Goal: Task Accomplishment & Management: Manage account settings

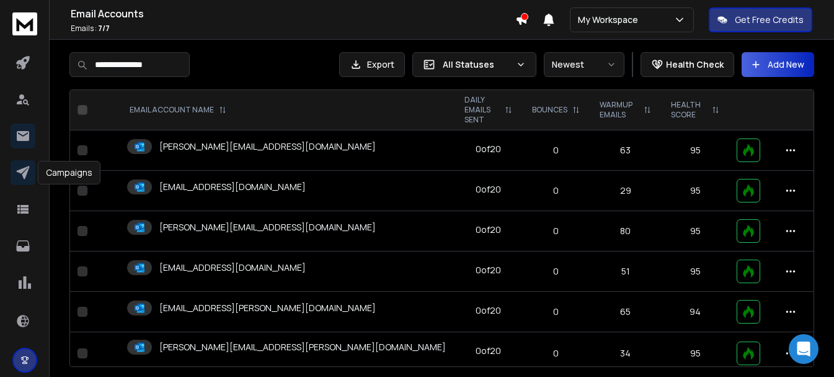
click at [17, 182] on link at bounding box center [23, 172] width 25 height 25
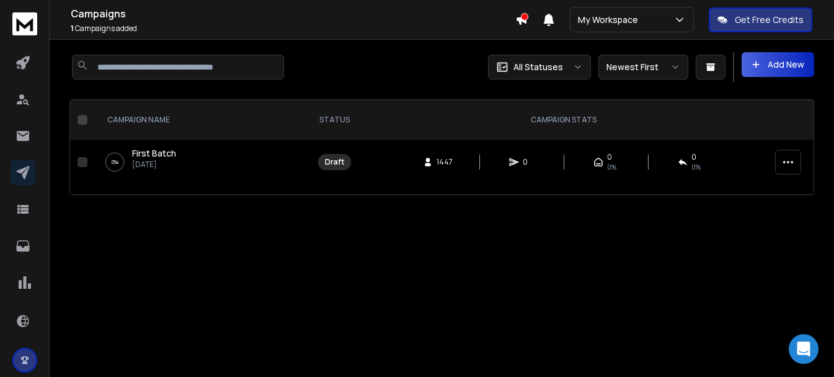
click at [463, 173] on td "1447 0 0 0% 0 0%" at bounding box center [564, 162] width 408 height 45
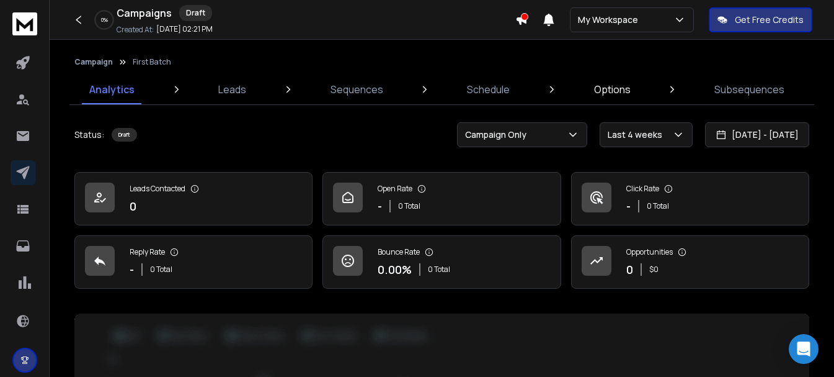
click at [607, 94] on p "Options" at bounding box center [612, 89] width 37 height 15
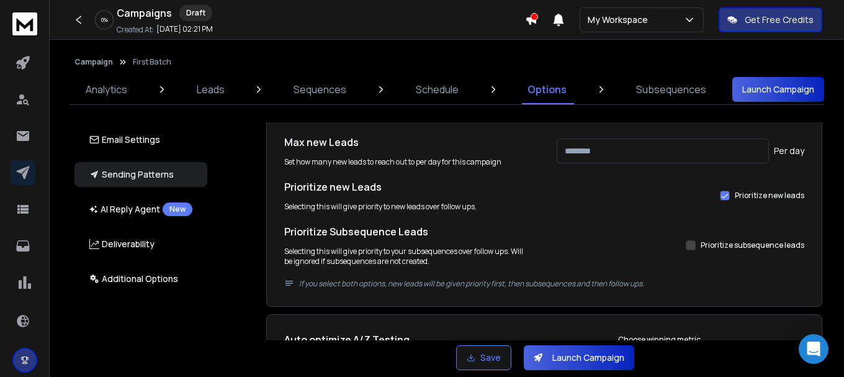
click at [586, 156] on input "****" at bounding box center [663, 150] width 212 height 25
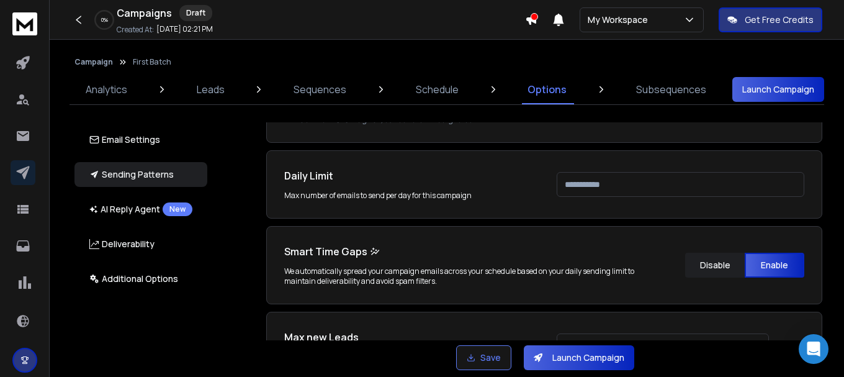
scroll to position [774, 0]
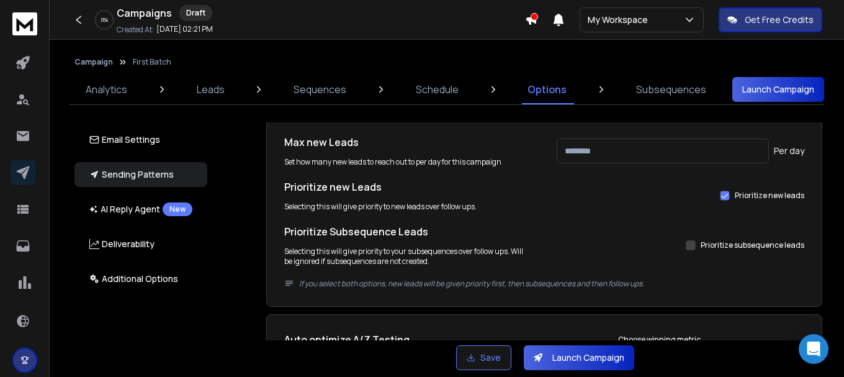
click at [586, 156] on input "****" at bounding box center [663, 150] width 212 height 25
type input "****"
click at [520, 143] on h1 "Max new Leads" at bounding box center [408, 142] width 248 height 15
click at [560, 148] on input "****" at bounding box center [663, 150] width 212 height 25
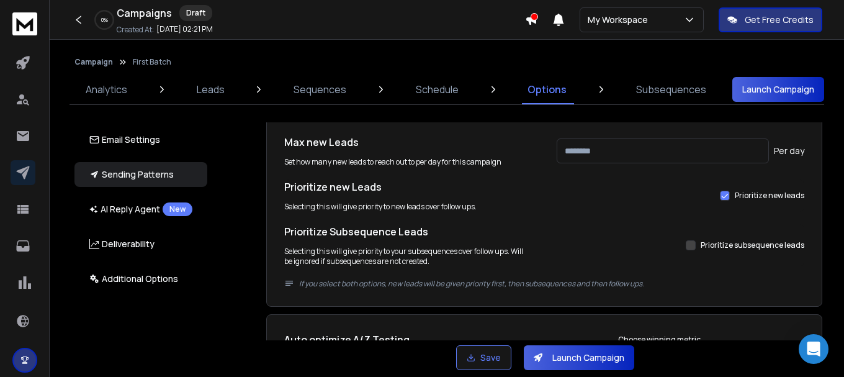
click at [560, 148] on input "****" at bounding box center [663, 150] width 212 height 25
click at [495, 138] on h1 "Max new Leads" at bounding box center [408, 142] width 248 height 15
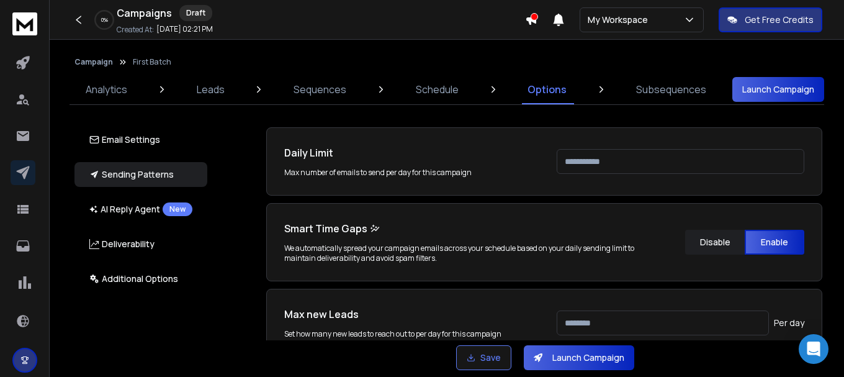
scroll to position [600, 0]
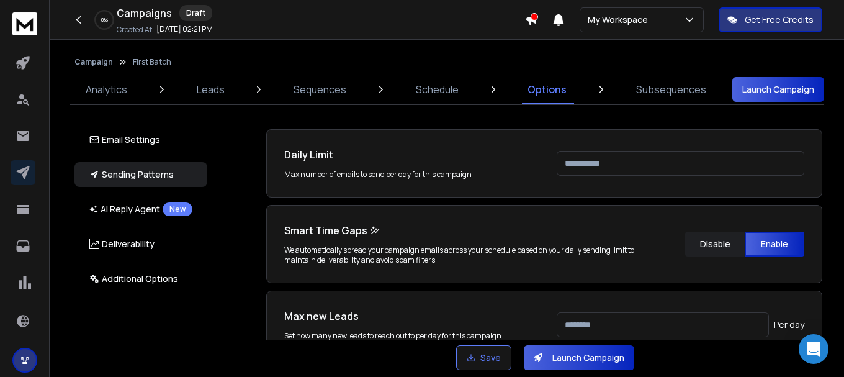
click at [565, 163] on input "****" at bounding box center [681, 163] width 248 height 25
type input "****"
click at [509, 149] on h1 "Daily Limit" at bounding box center [408, 154] width 248 height 15
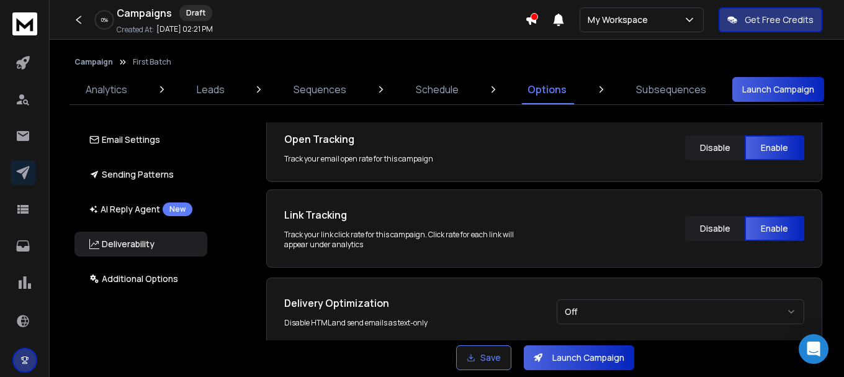
scroll to position [1421, 0]
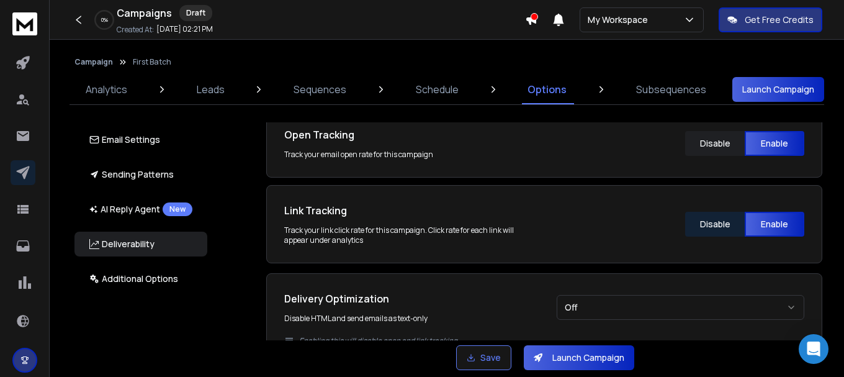
click at [707, 225] on button "Disable" at bounding box center [715, 224] width 60 height 25
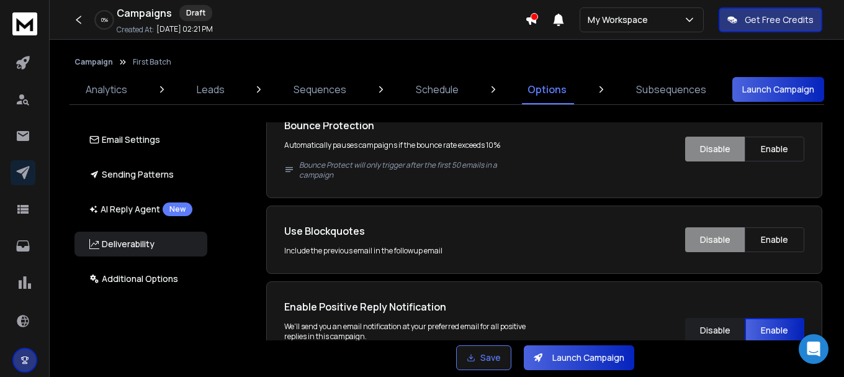
scroll to position [2000, 0]
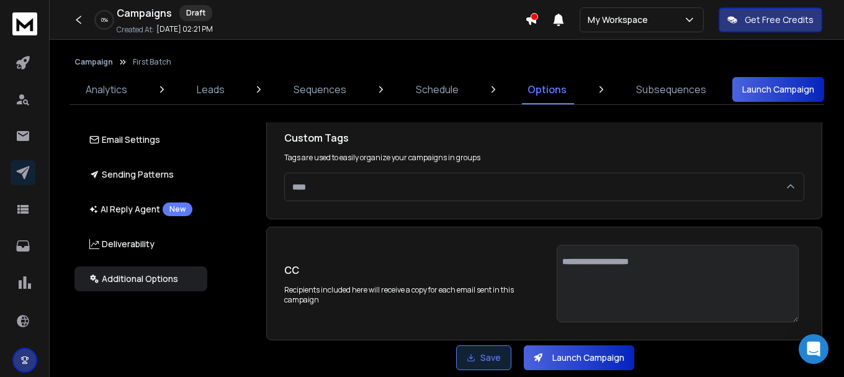
click at [473, 357] on icon "submit" at bounding box center [471, 357] width 9 height 9
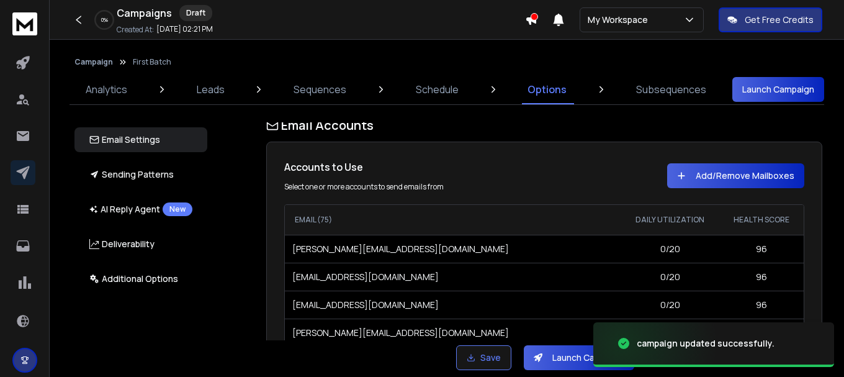
scroll to position [0, 0]
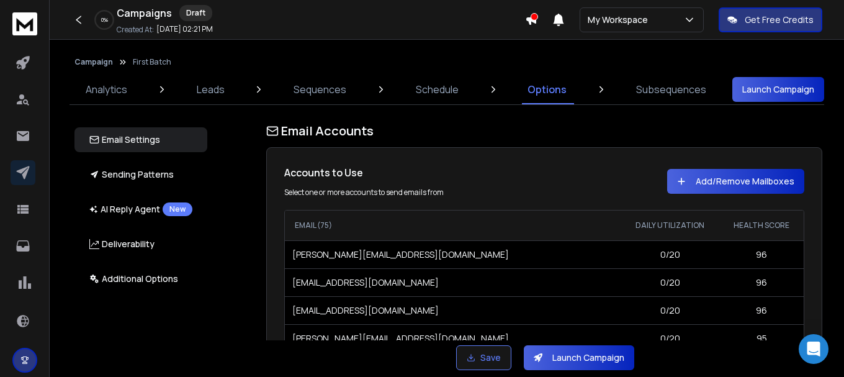
click at [714, 182] on button "Add/Remove Mailboxes" at bounding box center [735, 181] width 137 height 25
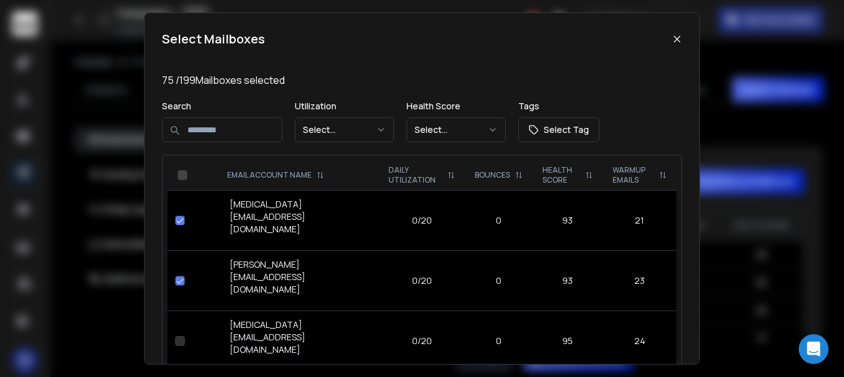
click at [458, 132] on button "Select..." at bounding box center [455, 129] width 99 height 25
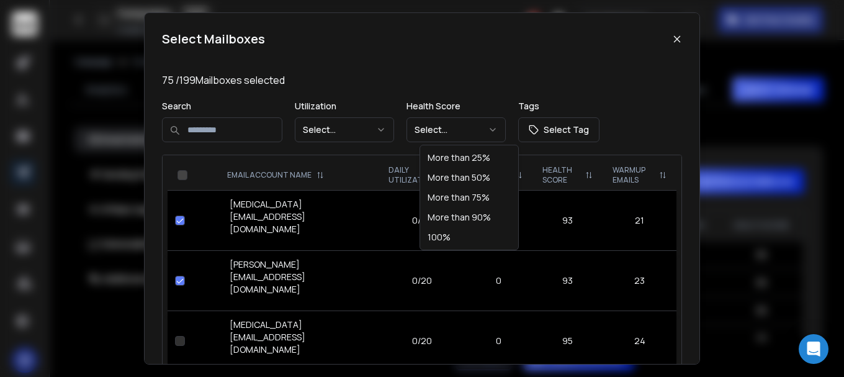
click at [535, 83] on p "75 / 199 Mailboxes selected" at bounding box center [422, 80] width 520 height 15
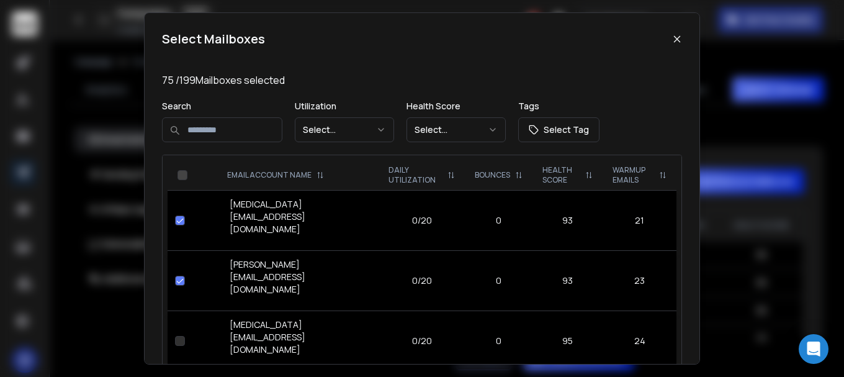
click at [237, 135] on input at bounding box center [222, 129] width 120 height 25
click at [331, 94] on div "75 / 199 Mailboxes selected Search Utilization Select... Health Score Select...…" at bounding box center [422, 256] width 520 height 367
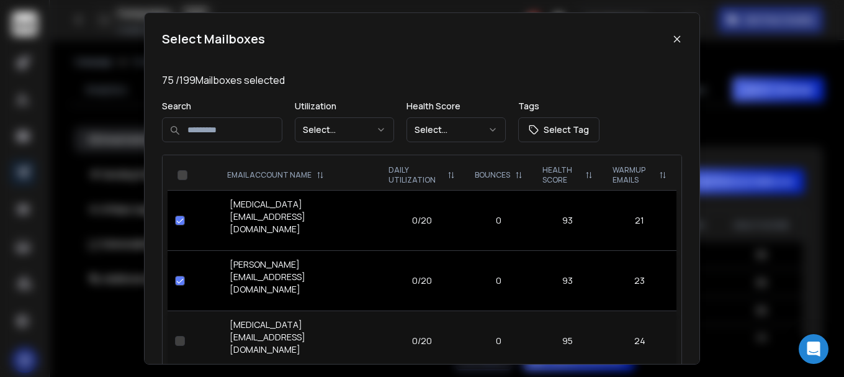
click at [184, 336] on button "button" at bounding box center [180, 341] width 10 height 10
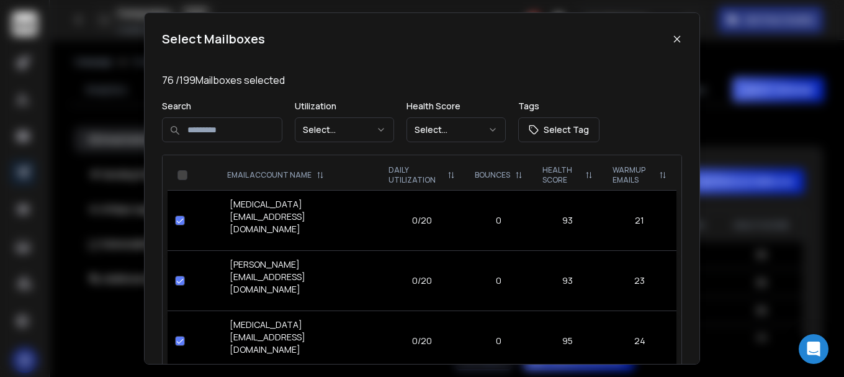
click at [182, 176] on button "Select this Page" at bounding box center [182, 175] width 10 height 10
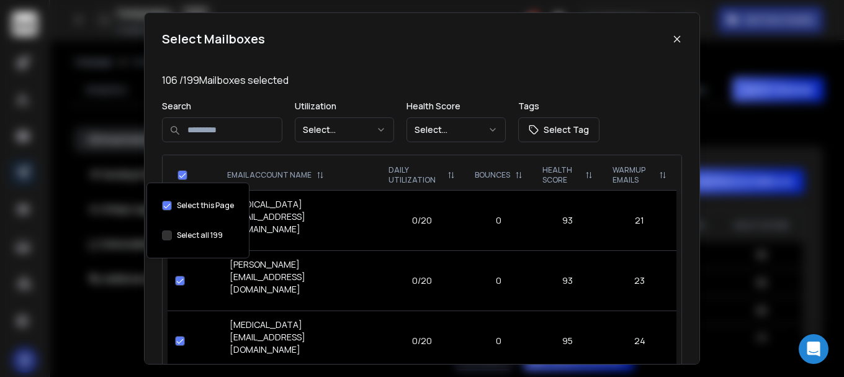
click at [177, 239] on label "Select all 199" at bounding box center [200, 235] width 46 height 10
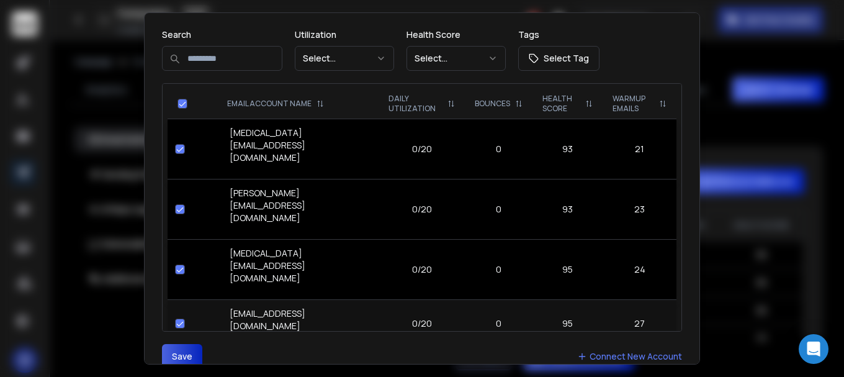
scroll to position [94, 0]
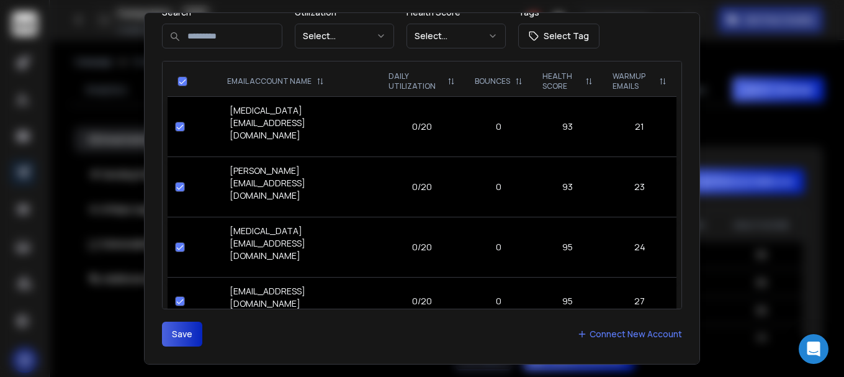
drag, startPoint x: 169, startPoint y: 335, endPoint x: 436, endPoint y: 279, distance: 272.7
click at [169, 334] on button "Save" at bounding box center [182, 333] width 40 height 25
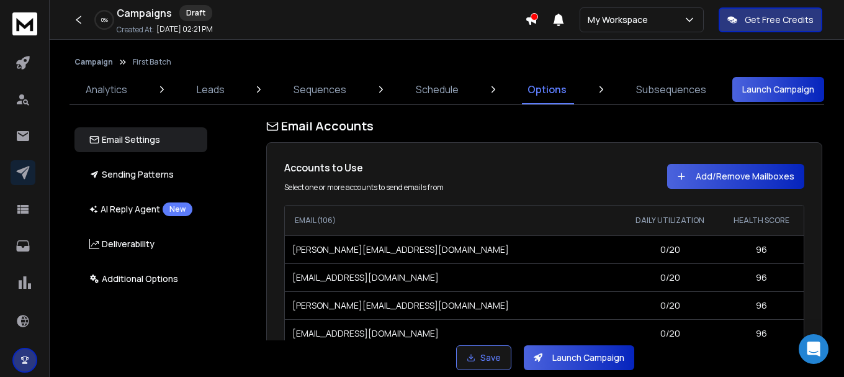
scroll to position [0, 0]
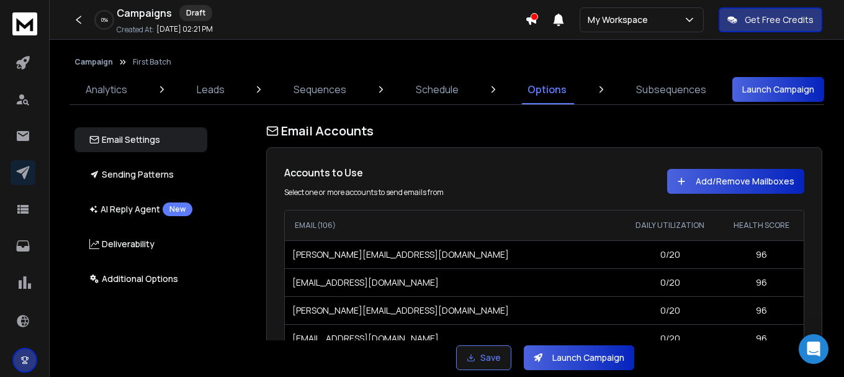
click at [707, 176] on button "Add/Remove Mailboxes" at bounding box center [735, 181] width 137 height 25
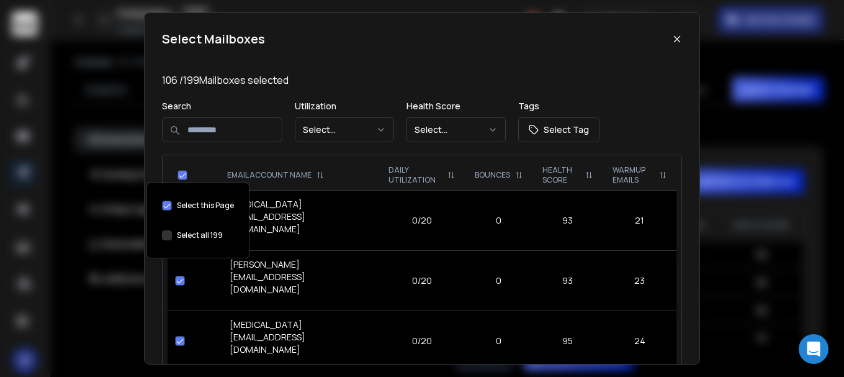
click at [181, 236] on label "Select all 199" at bounding box center [200, 235] width 46 height 10
click at [167, 235] on button "Select this Page" at bounding box center [167, 235] width 10 height 10
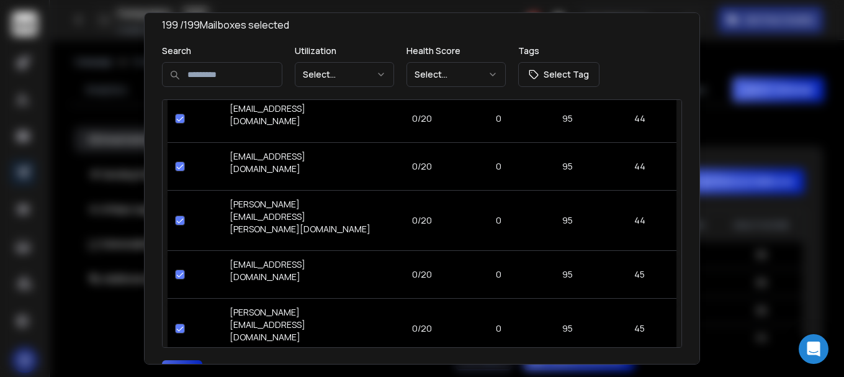
scroll to position [94, 0]
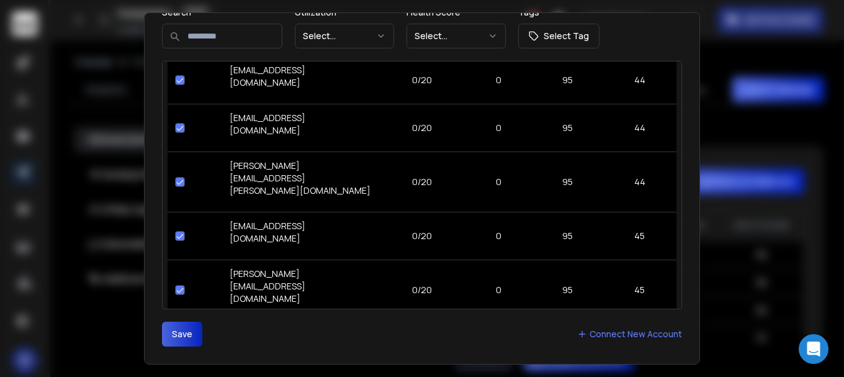
click at [187, 329] on button "Save" at bounding box center [182, 333] width 40 height 25
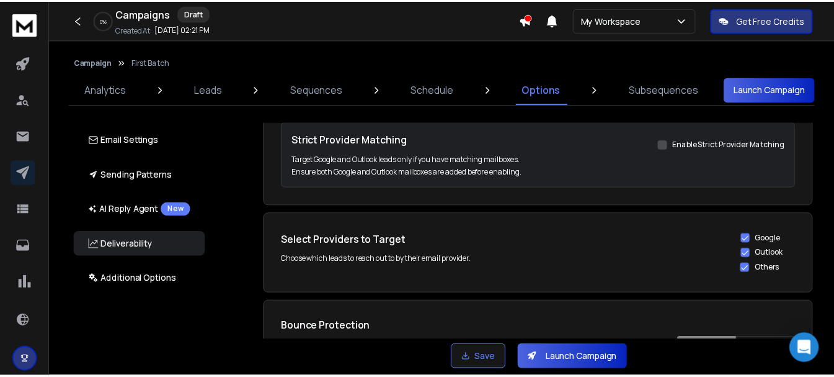
scroll to position [2171, 0]
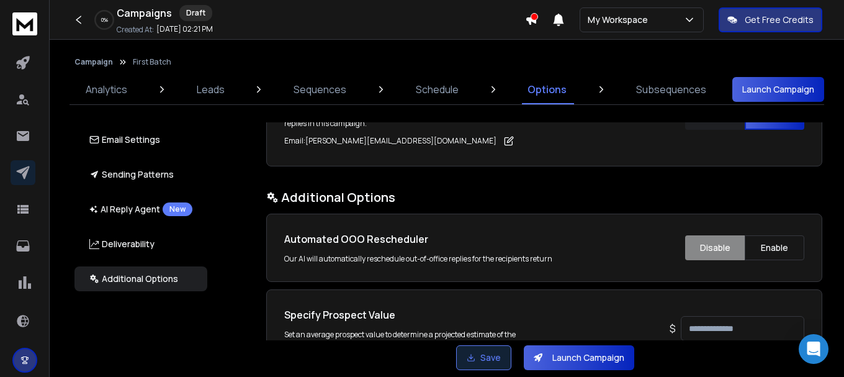
click at [473, 354] on icon "submit" at bounding box center [471, 357] width 9 height 9
click at [328, 39] on div "0 % Campaigns Draft Created At: Sep 11, 2025, 02:21 PM My Workspace Get Free Cr…" at bounding box center [422, 20] width 844 height 40
click at [380, 45] on div "Campaign First Batch Analytics Leads Sequences Schedule Options Subsequences La…" at bounding box center [447, 90] width 794 height 100
click at [444, 91] on p "Schedule" at bounding box center [437, 89] width 43 height 15
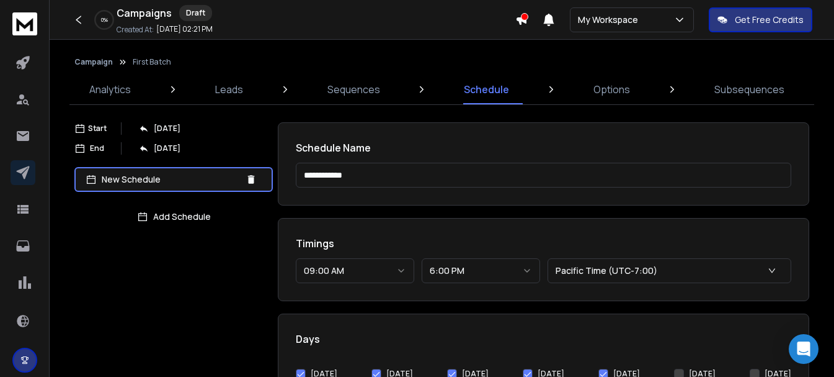
click at [305, 53] on div "Campaign First Batch" at bounding box center [441, 62] width 745 height 20
click at [28, 124] on link at bounding box center [23, 135] width 25 height 25
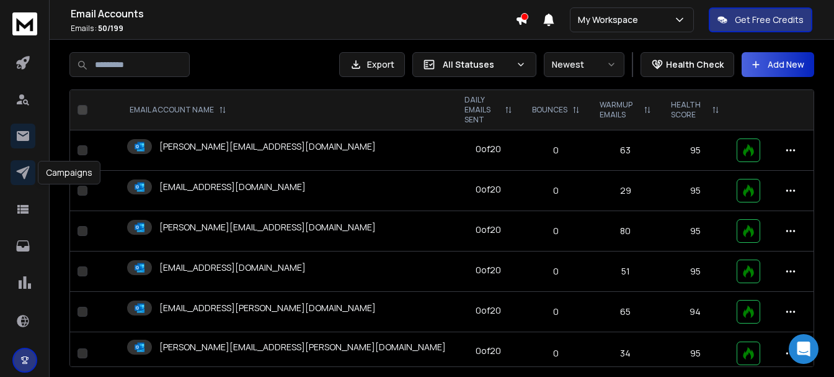
click at [22, 180] on link at bounding box center [23, 172] width 25 height 25
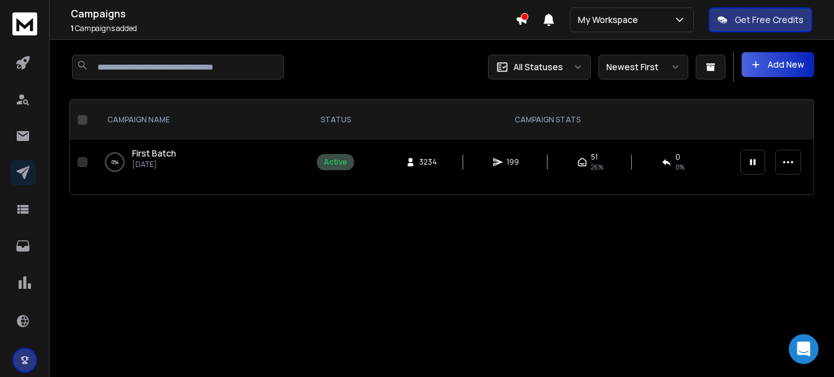
click at [315, 288] on div "Campaigns 1 Campaigns Added All Statuses Newest First Add New CAMPAIGN NAME STA…" at bounding box center [441, 240] width 745 height 377
click at [271, 228] on div "Campaigns 1 Campaigns Added All Statuses Newest First Add New CAMPAIGN NAME STA…" at bounding box center [441, 240] width 745 height 377
click at [497, 162] on icon at bounding box center [498, 161] width 11 height 11
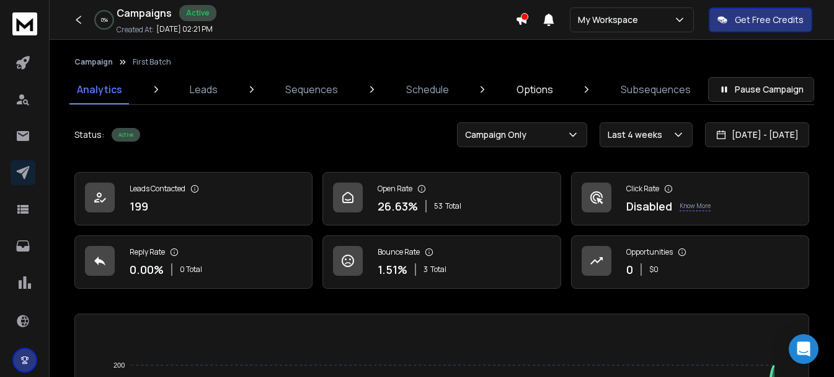
click at [543, 85] on p "Options" at bounding box center [535, 89] width 37 height 15
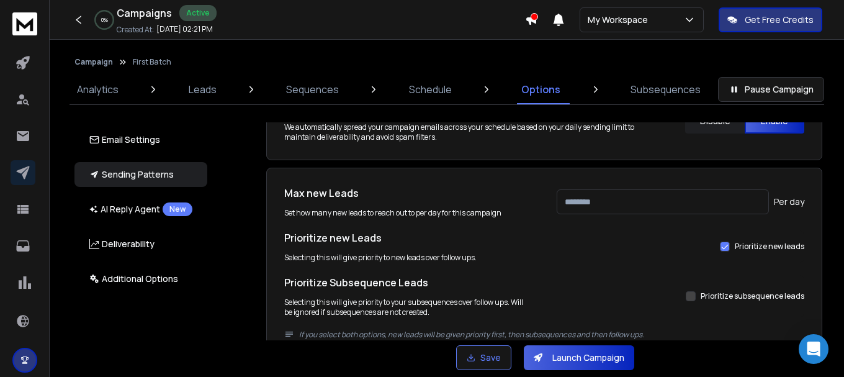
scroll to position [728, 0]
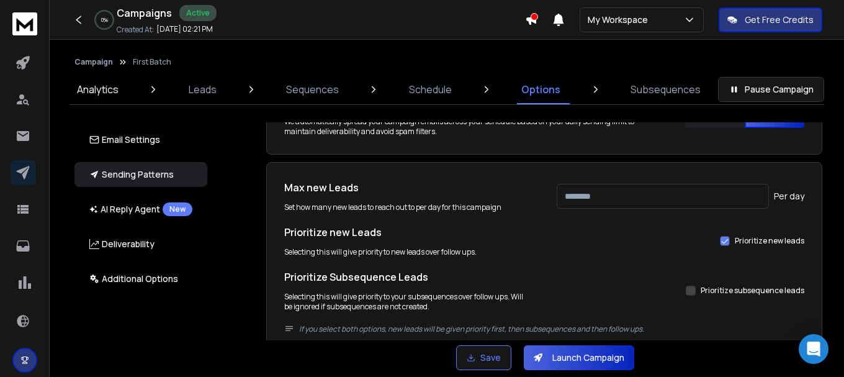
click at [112, 91] on p "Analytics" at bounding box center [98, 89] width 42 height 15
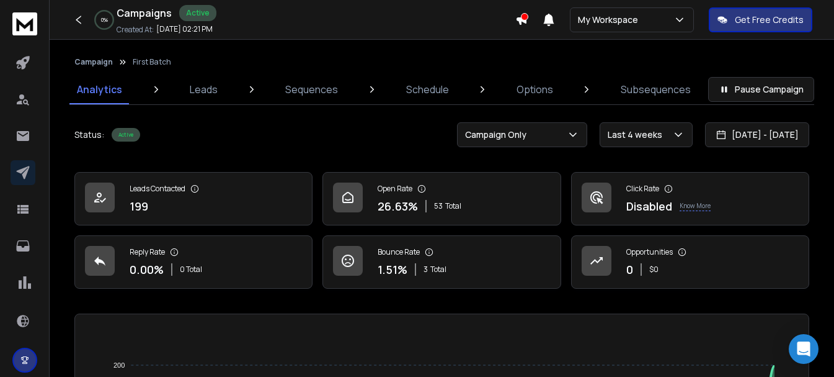
click at [241, 137] on div "Status: Active Pause Campaign Campaign Only Last 4 weeks 20 Aug 2025 - 17 Sep 2…" at bounding box center [441, 134] width 735 height 25
click at [17, 141] on icon at bounding box center [23, 135] width 15 height 15
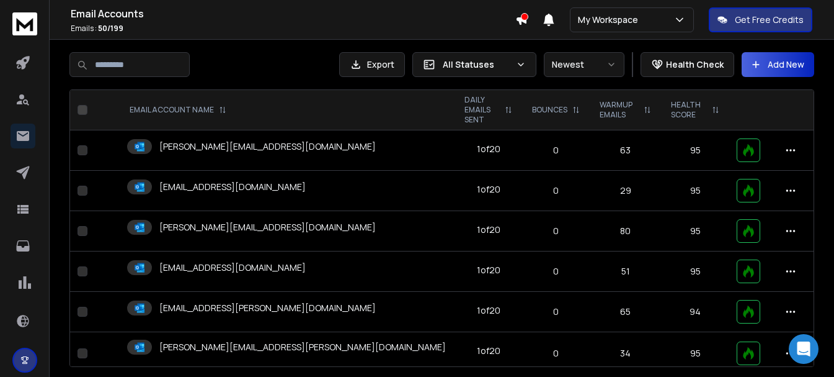
click at [506, 66] on p "All Statuses" at bounding box center [477, 64] width 68 height 12
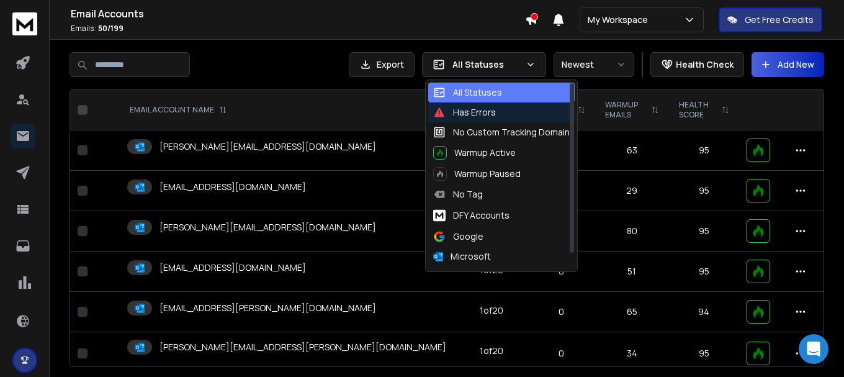
click at [478, 114] on div "Has Errors" at bounding box center [464, 112] width 63 height 12
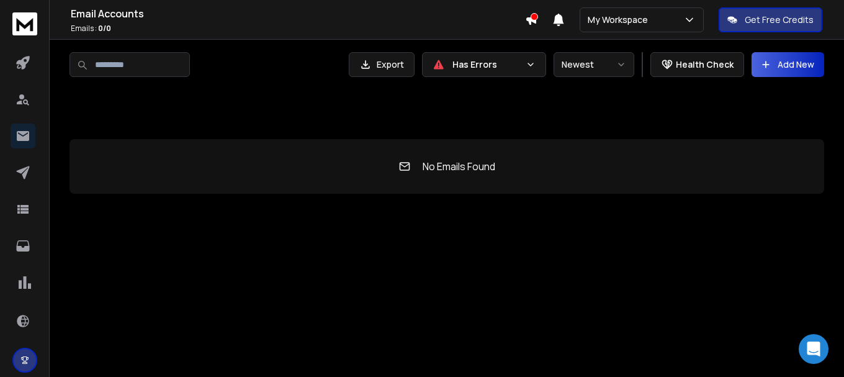
click at [496, 67] on p "Has Errors" at bounding box center [486, 64] width 68 height 12
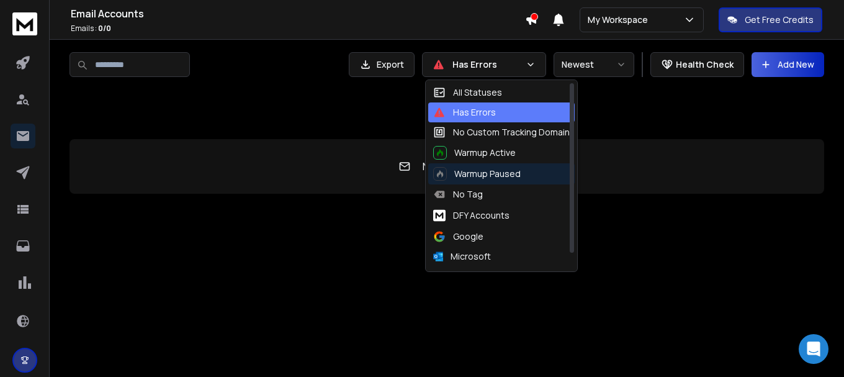
click at [494, 165] on div "Warmup Paused" at bounding box center [501, 173] width 146 height 21
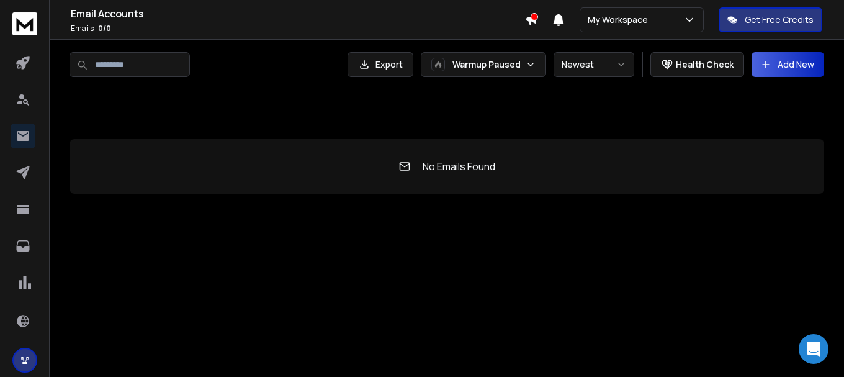
click at [507, 69] on p "Warmup Paused" at bounding box center [486, 64] width 68 height 12
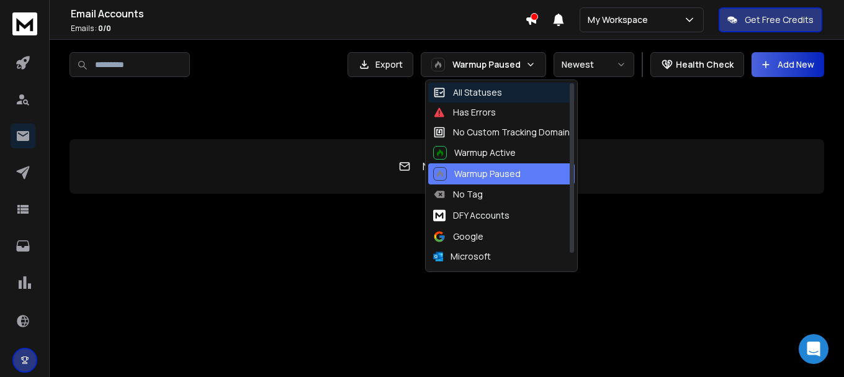
click at [487, 87] on div "All Statuses" at bounding box center [467, 92] width 69 height 12
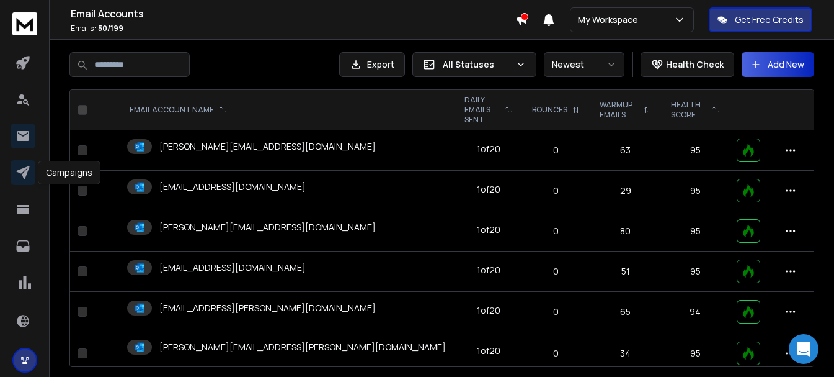
click at [30, 167] on link at bounding box center [23, 172] width 25 height 25
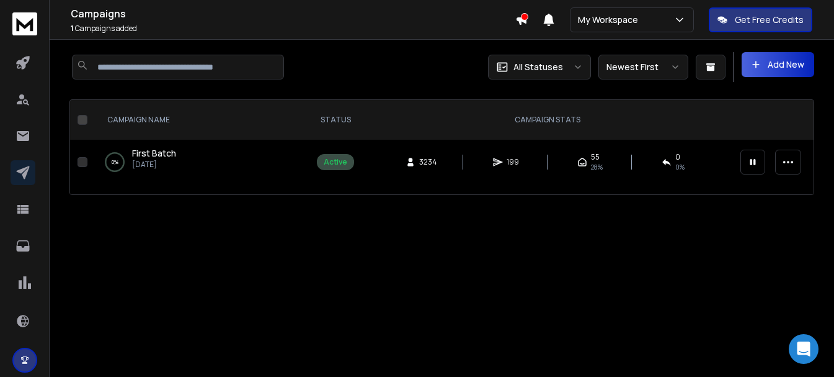
click at [302, 287] on div "Campaigns 1 Campaigns Added All Statuses Newest First Add New CAMPAIGN NAME STA…" at bounding box center [441, 240] width 745 height 377
click at [26, 241] on icon at bounding box center [22, 245] width 13 height 11
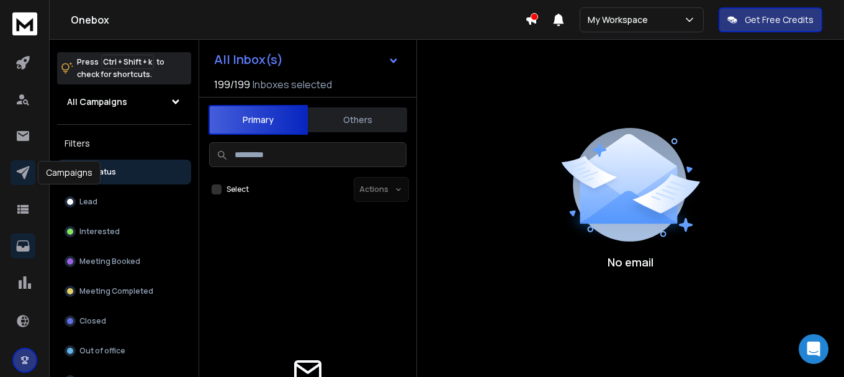
click at [22, 171] on icon at bounding box center [22, 172] width 13 height 13
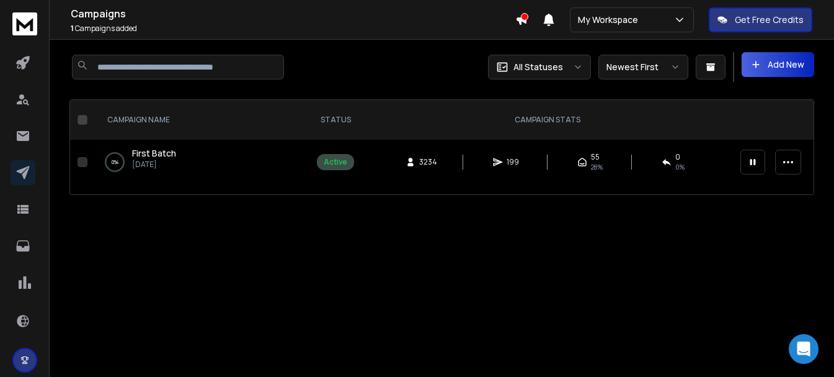
click at [325, 266] on div "Campaigns 1 Campaigns Added All Statuses Newest First Add New CAMPAIGN NAME STA…" at bounding box center [441, 240] width 745 height 377
click at [239, 254] on div "Campaigns 1 Campaigns Added All Statuses Newest First Add New CAMPAIGN NAME STA…" at bounding box center [441, 240] width 745 height 377
click at [452, 274] on div "Campaigns 1 Campaigns Added All Statuses Newest First Add New CAMPAIGN NAME STA…" at bounding box center [441, 240] width 745 height 377
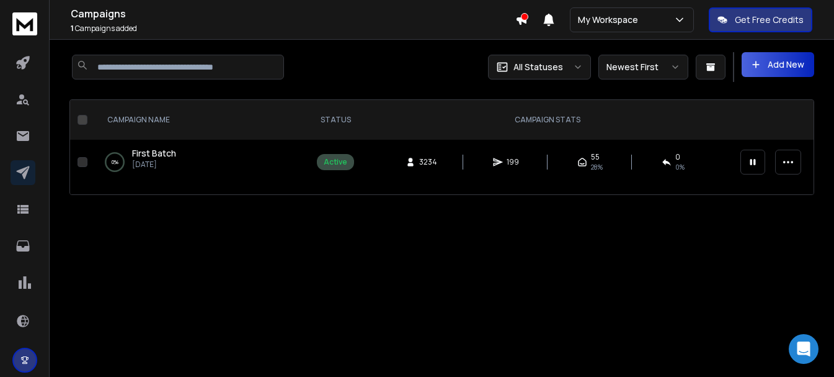
click at [452, 274] on div "Campaigns 1 Campaigns Added All Statuses Newest First Add New CAMPAIGN NAME STA…" at bounding box center [441, 240] width 745 height 377
click at [488, 163] on div "199" at bounding box center [505, 161] width 37 height 11
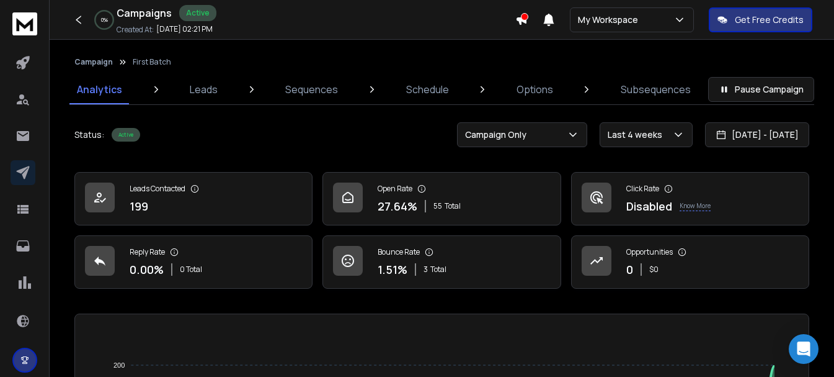
click at [26, 167] on icon at bounding box center [22, 172] width 13 height 13
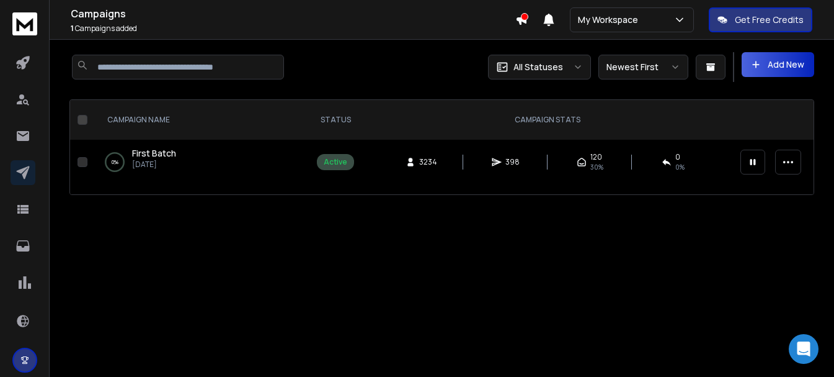
click at [485, 233] on div "Campaigns 1 Campaigns Added All Statuses Newest First Add New CAMPAIGN NAME STA…" at bounding box center [441, 240] width 745 height 377
click at [468, 172] on td "3234 398 120 30 % 0 0 %" at bounding box center [548, 162] width 372 height 45
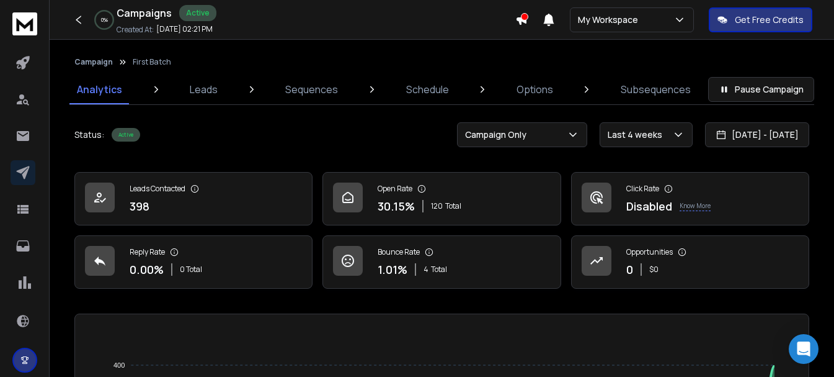
click at [373, 68] on div "Campaign First Batch" at bounding box center [441, 62] width 745 height 20
click at [388, 140] on div "Status: Active Pause Campaign Campaign Only Last 4 weeks 20 Aug 2025 - 17 Sep 2…" at bounding box center [441, 134] width 735 height 25
click at [25, 168] on icon at bounding box center [22, 172] width 13 height 13
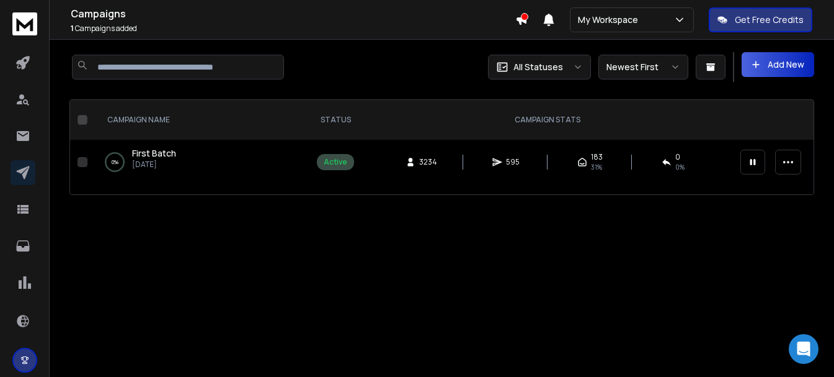
click at [492, 154] on div "3234 595 183 31 % 0 0 %" at bounding box center [548, 162] width 310 height 20
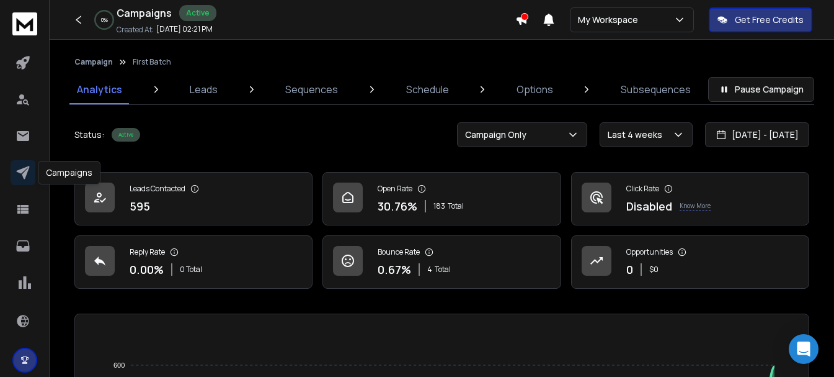
click at [32, 169] on link at bounding box center [23, 172] width 25 height 25
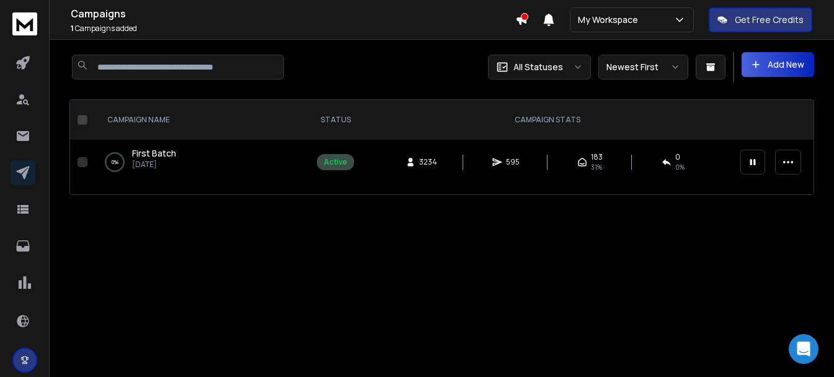
click at [369, 78] on div at bounding box center [255, 67] width 373 height 30
click at [379, 238] on div "Campaigns 1 Campaigns Added All Statuses Newest First Add New CAMPAIGN NAME STA…" at bounding box center [441, 240] width 745 height 377
click at [415, 181] on td "3234 595 183 31 % 0 0 %" at bounding box center [548, 162] width 372 height 45
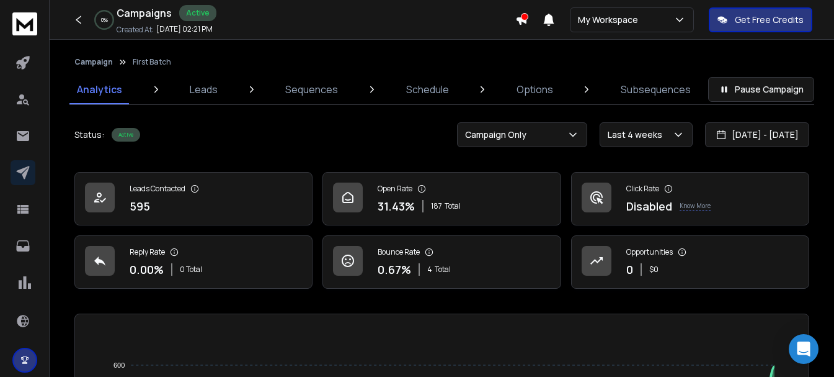
click at [409, 56] on div "Campaign First Batch" at bounding box center [441, 62] width 745 height 20
click at [372, 125] on div "Status: Active Pause Campaign Campaign Only Last 4 weeks 20 Aug 2025 - 17 Sep 2…" at bounding box center [441, 134] width 735 height 25
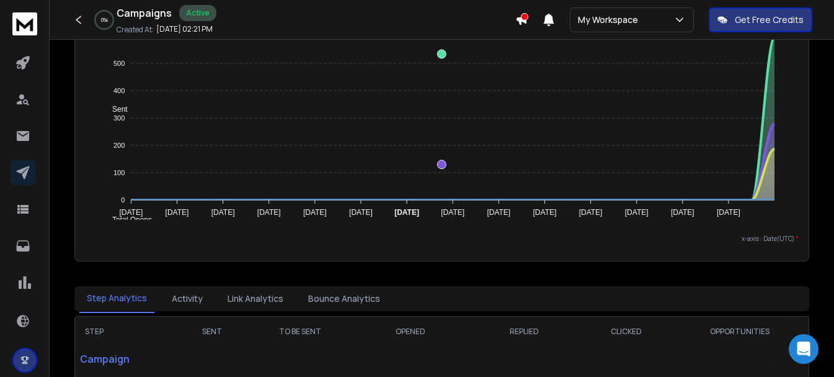
scroll to position [346, 0]
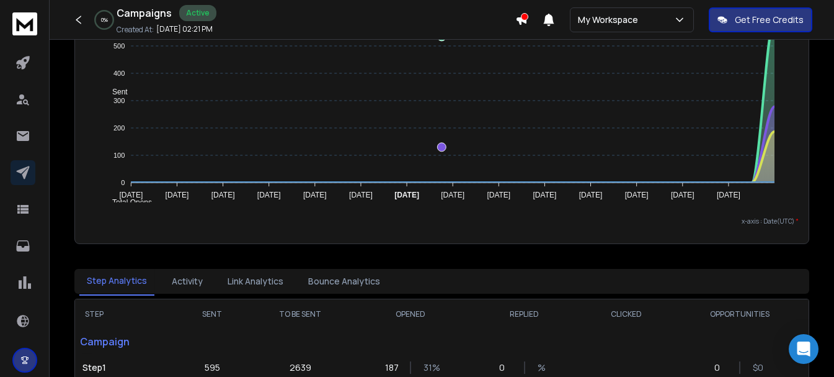
click at [388, 251] on div "Leads Contacted 595 Open Rate 31.43 % 187 Total Click Rate Disabled Know More R…" at bounding box center [441, 143] width 735 height 635
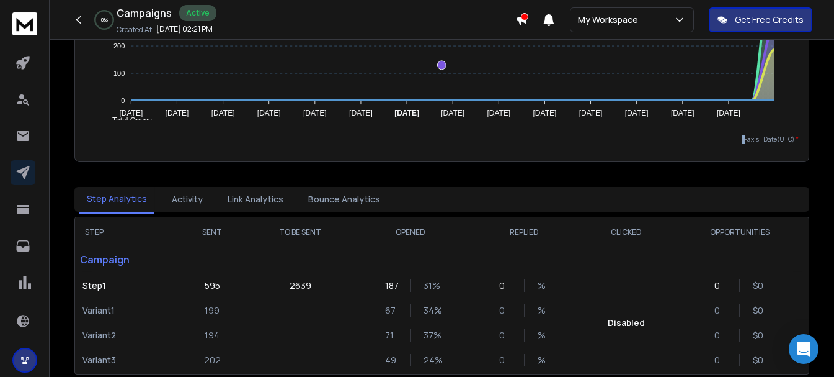
scroll to position [448, 0]
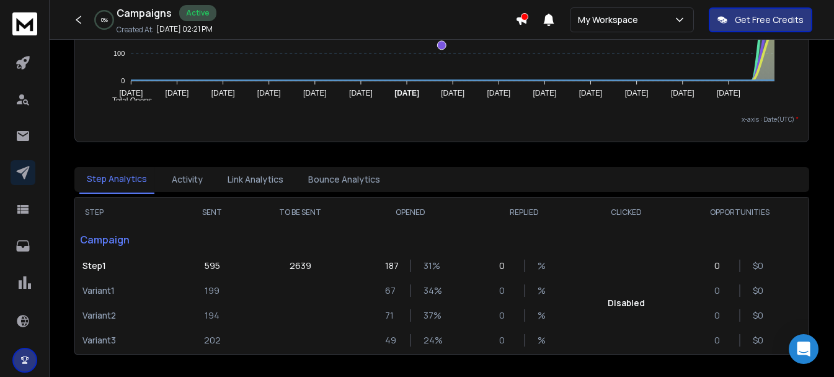
click at [373, 362] on div "Status: Active Pause Campaign Campaign Only Last 4 weeks 20 Aug 2025 - 17 Sep 2…" at bounding box center [441, 16] width 745 height 695
click at [419, 148] on div "Leads Contacted 595 Open Rate 31.43 % 187 Total Click Rate Disabled Know More R…" at bounding box center [441, 41] width 735 height 635
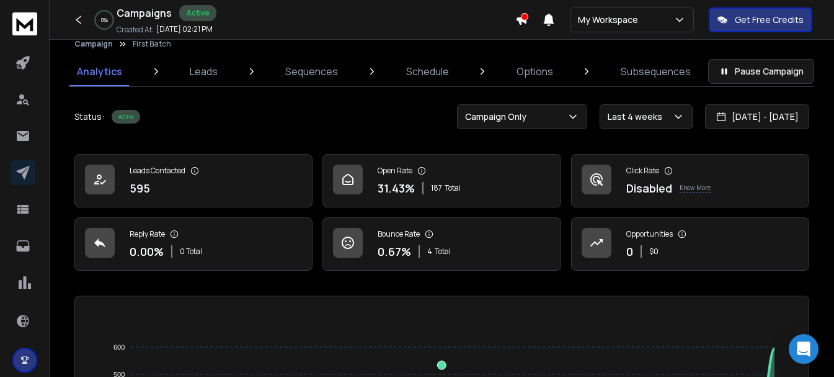
scroll to position [29, 0]
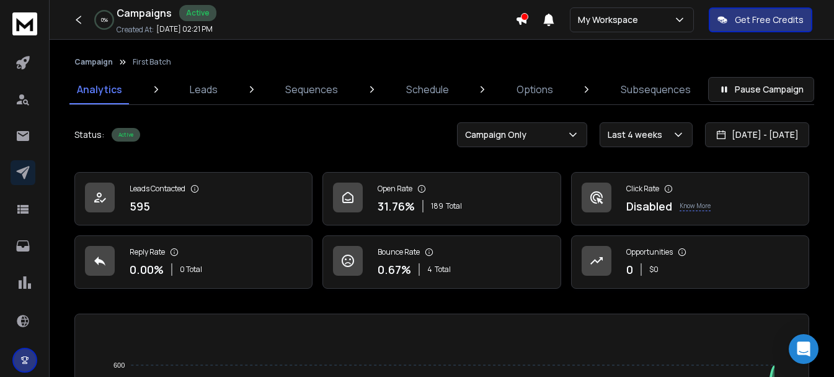
click at [384, 130] on div "Status: Active Pause Campaign Campaign Only Last 4 weeks [DATE] - [DATE]" at bounding box center [441, 134] width 735 height 25
click at [341, 83] on link "Sequences" at bounding box center [312, 89] width 68 height 30
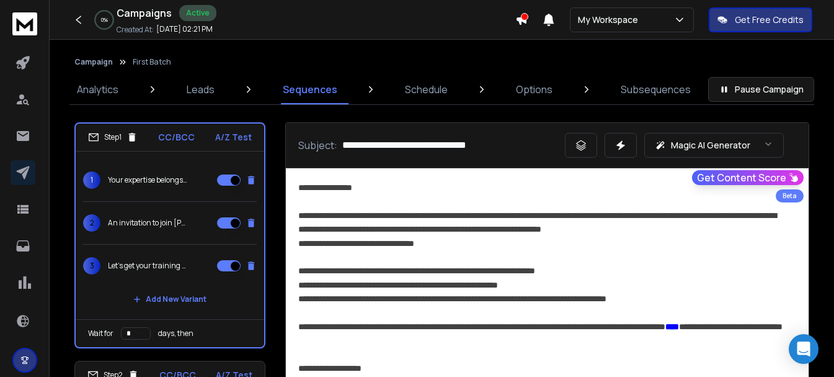
click at [403, 50] on div "**********" at bounding box center [442, 244] width 785 height 408
click at [418, 34] on div "0 % Campaigns Active Created At: Sep 11, 2025, 02:21 PM My Workspace Get Free C…" at bounding box center [417, 20] width 834 height 40
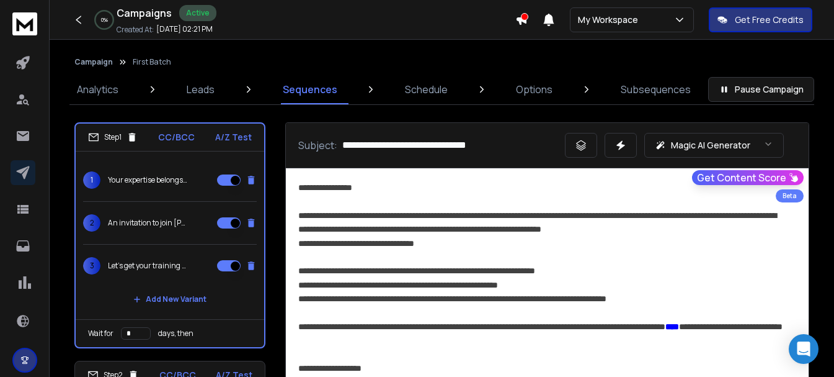
click at [418, 34] on div "0 % Campaigns Active Created At: Sep 11, 2025, 02:21 PM My Workspace Get Free C…" at bounding box center [417, 20] width 834 height 40
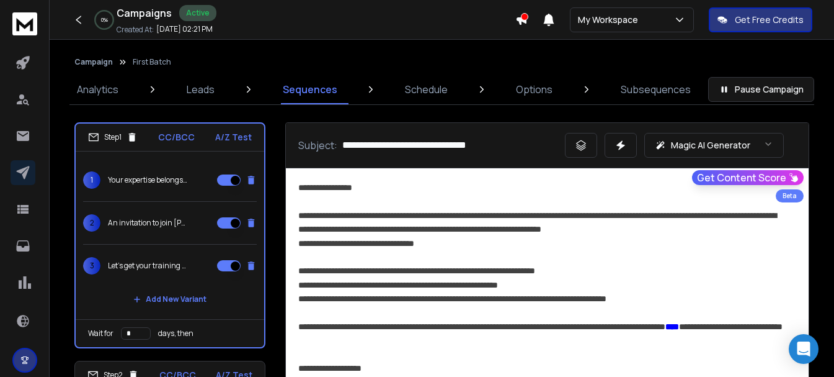
click at [418, 34] on div "0 % Campaigns Active Created At: Sep 11, 2025, 02:21 PM My Workspace Get Free C…" at bounding box center [417, 20] width 834 height 40
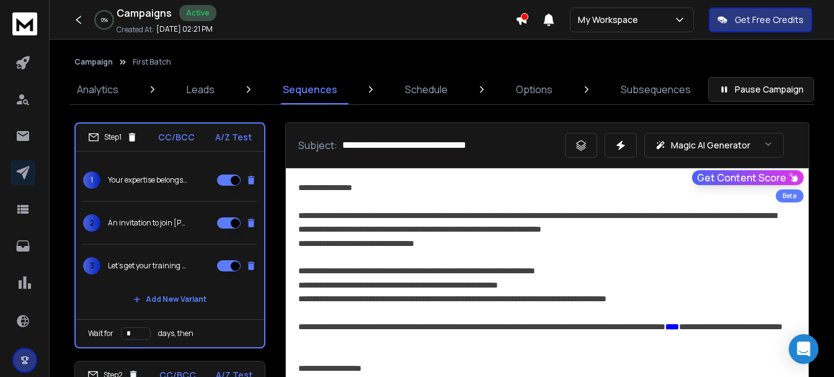
click at [418, 34] on div "0 % Campaigns Active Created At: Sep 11, 2025, 02:21 PM My Workspace Get Free C…" at bounding box center [417, 20] width 834 height 40
click at [431, 84] on p "Schedule" at bounding box center [426, 89] width 43 height 15
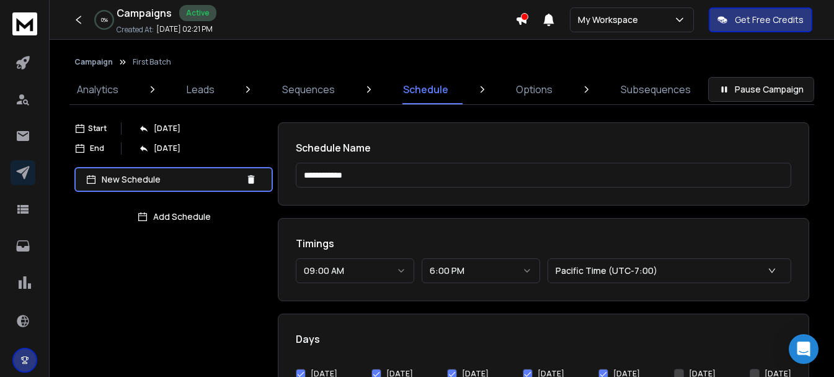
click at [449, 48] on div "**********" at bounding box center [442, 253] width 785 height 426
click at [114, 91] on p "Analytics" at bounding box center [98, 89] width 42 height 15
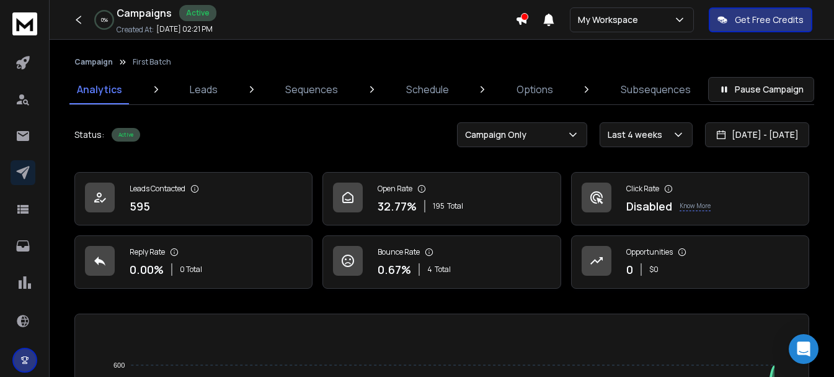
click at [413, 54] on div "Campaign First Batch" at bounding box center [441, 62] width 745 height 20
click at [385, 56] on div "Campaign First Batch" at bounding box center [441, 62] width 745 height 20
click at [391, 36] on div "0 % Campaigns Active Created At: Sep 11, 2025, 02:21 PM My Workspace Get Free C…" at bounding box center [417, 20] width 834 height 40
click at [213, 90] on p "Leads" at bounding box center [204, 89] width 28 height 15
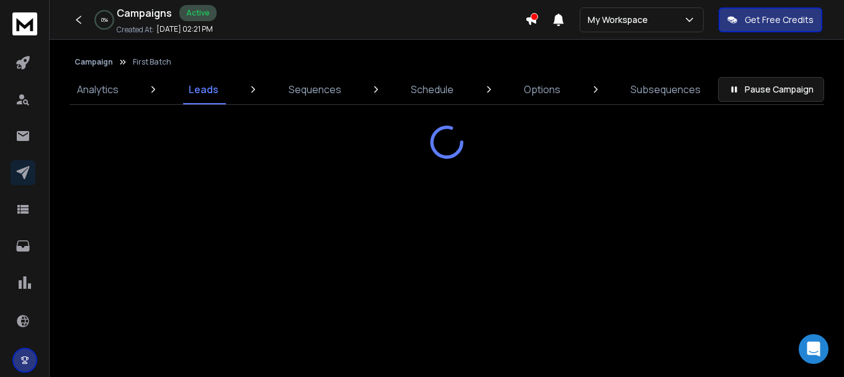
click at [337, 32] on div "0 % Campaigns Active Created At: Sep 11, 2025, 02:21 PM My Workspace Get Free C…" at bounding box center [422, 20] width 844 height 40
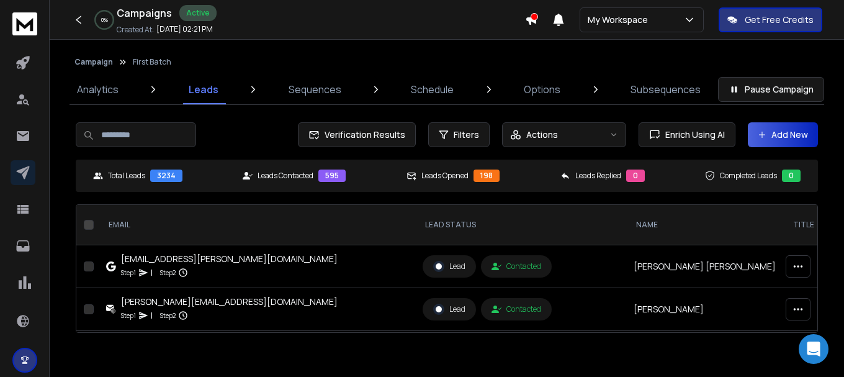
click at [337, 32] on div "0 % Campaigns Active Created At: Sep 11, 2025, 02:21 PM My Workspace Get Free C…" at bounding box center [422, 20] width 844 height 40
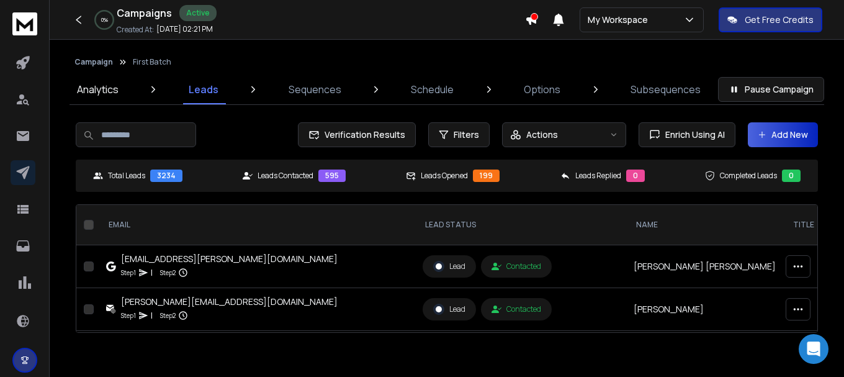
click at [101, 83] on p "Analytics" at bounding box center [98, 89] width 42 height 15
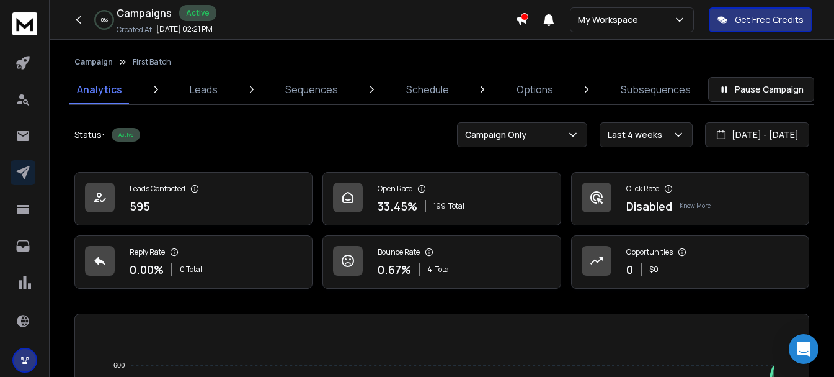
click at [336, 63] on div "Campaign First Batch" at bounding box center [441, 62] width 735 height 10
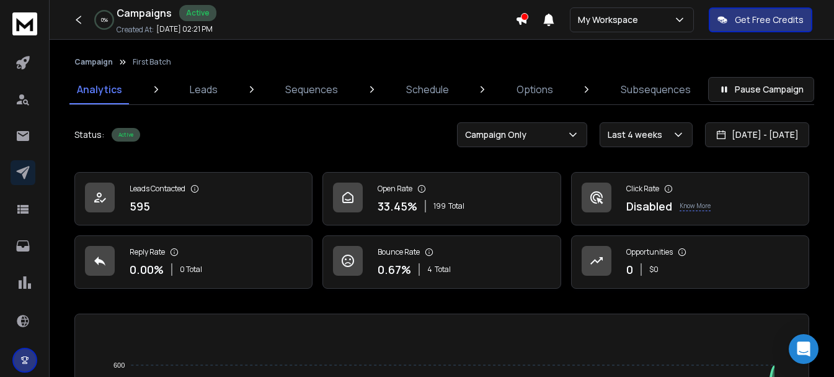
click at [17, 132] on icon at bounding box center [23, 136] width 12 height 10
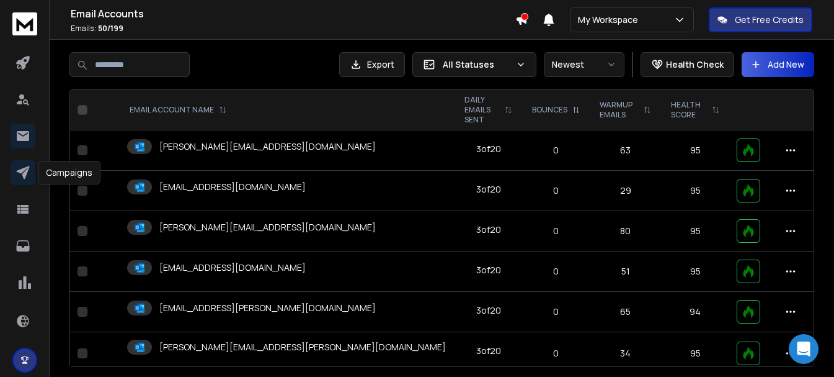
click at [20, 165] on icon at bounding box center [23, 172] width 15 height 15
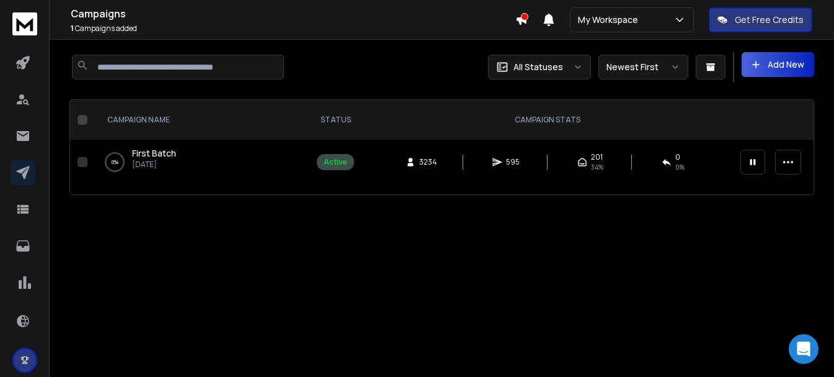
click at [441, 256] on div "Campaigns 1 Campaigns Added All Statuses Newest First Add New CAMPAIGN NAME STA…" at bounding box center [441, 240] width 745 height 377
click at [24, 132] on icon at bounding box center [23, 136] width 12 height 10
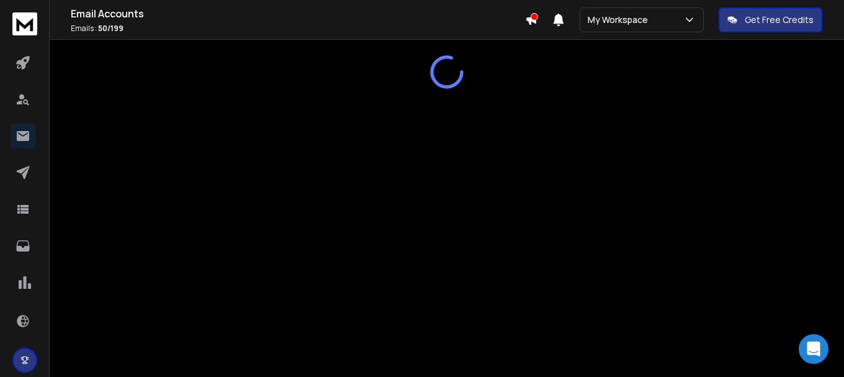
click at [357, 37] on div "Email Accounts Emails : 50 / 199 My Workspace Get Free Credits" at bounding box center [422, 20] width 844 height 40
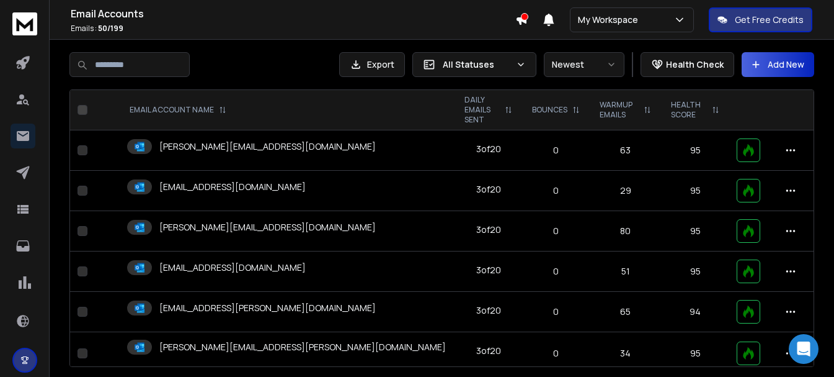
click at [357, 37] on div "Email Accounts Emails : 50 / 199 My Workspace Get Free Credits" at bounding box center [417, 20] width 834 height 40
click at [320, 73] on div at bounding box center [200, 64] width 262 height 25
click at [283, 53] on div at bounding box center [200, 64] width 262 height 25
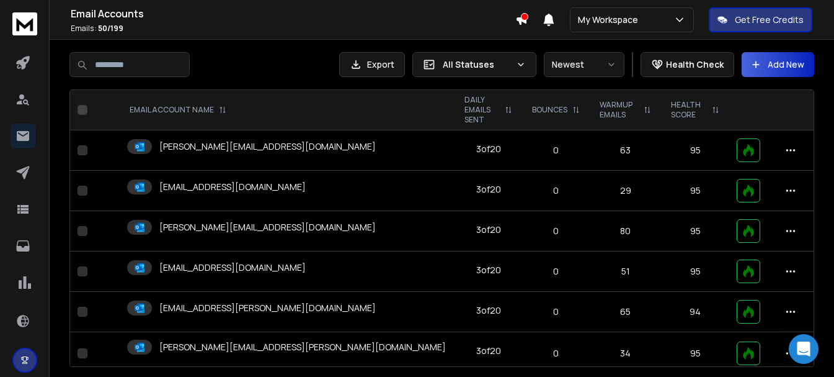
click at [11, 190] on div at bounding box center [25, 193] width 29 height 287
click at [22, 165] on icon at bounding box center [23, 172] width 15 height 15
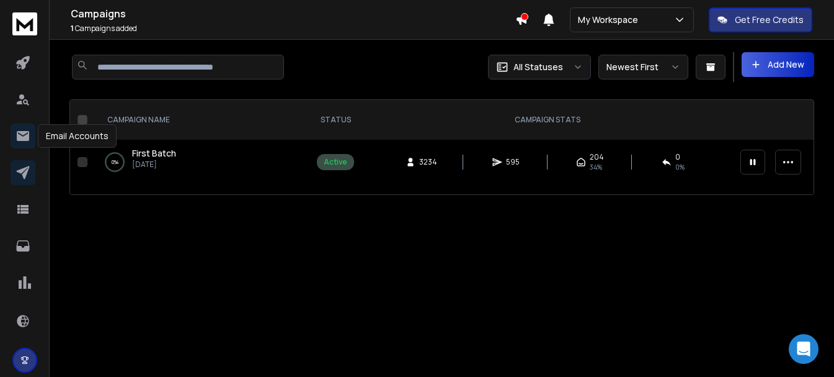
click at [25, 139] on icon at bounding box center [23, 136] width 12 height 10
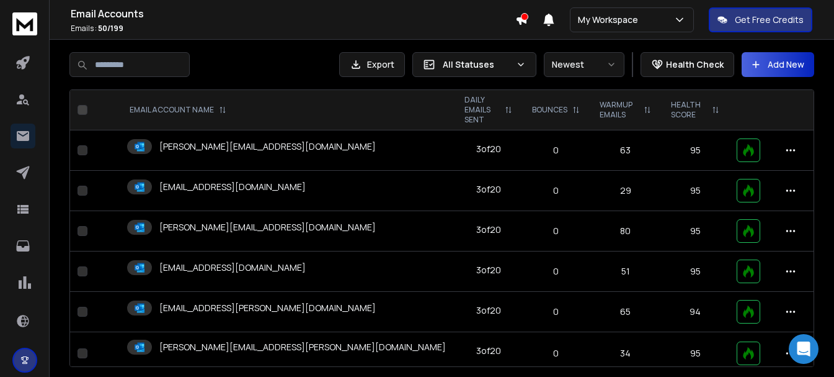
click at [277, 76] on div at bounding box center [200, 64] width 262 height 25
click at [309, 67] on div at bounding box center [200, 64] width 262 height 25
click at [24, 171] on icon at bounding box center [23, 172] width 15 height 15
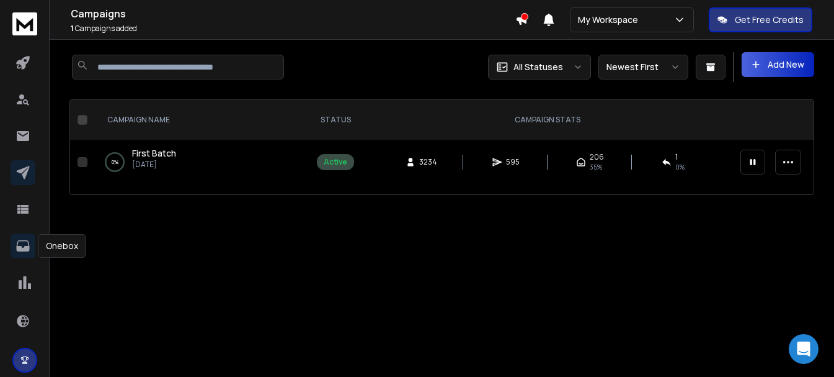
click at [20, 247] on icon at bounding box center [22, 245] width 13 height 11
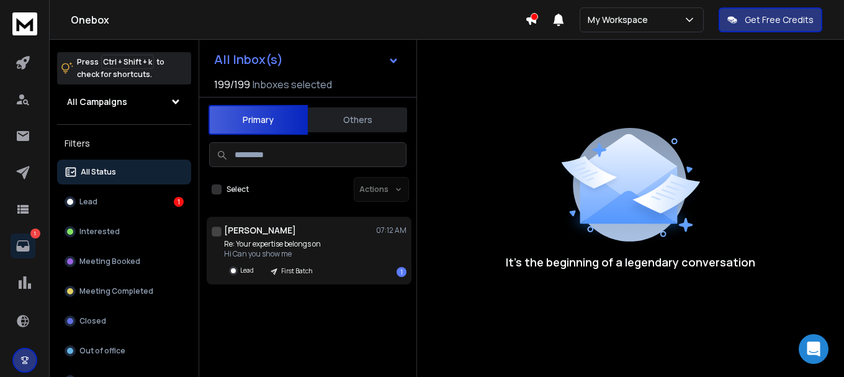
click at [275, 228] on h1 "[PERSON_NAME]" at bounding box center [260, 230] width 72 height 12
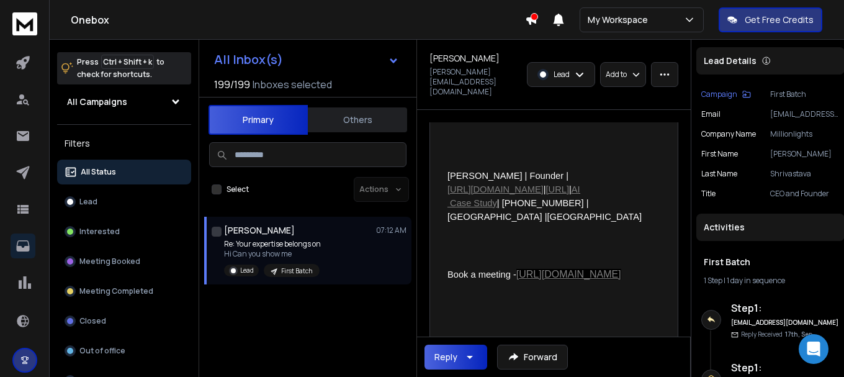
scroll to position [377, 0]
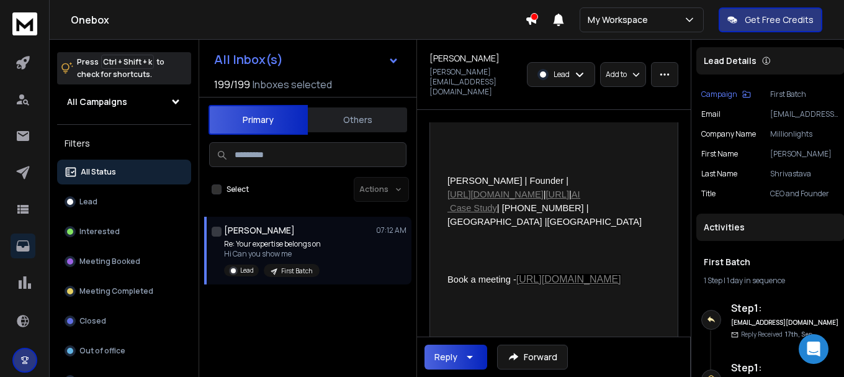
click at [516, 277] on link "[URL][DOMAIN_NAME]" at bounding box center [568, 279] width 105 height 11
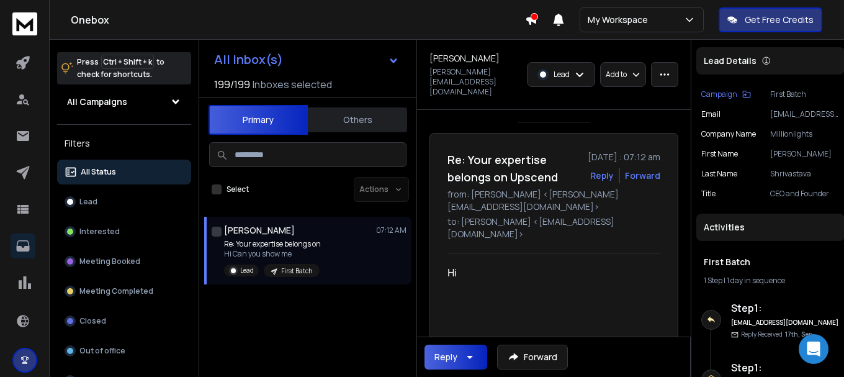
scroll to position [14, 0]
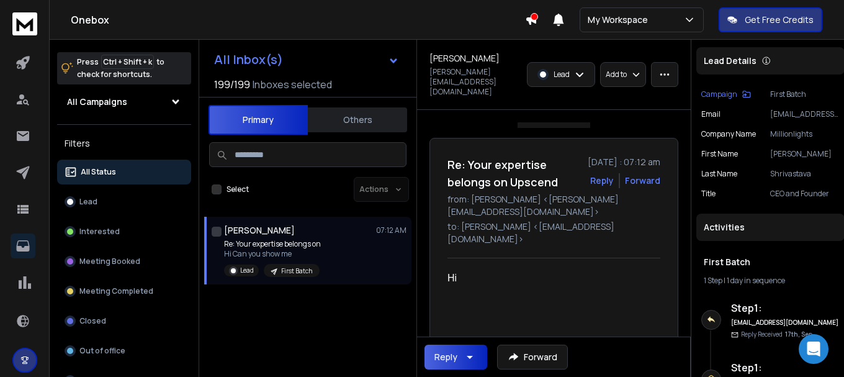
click at [429, 14] on h1 "Onebox" at bounding box center [298, 19] width 454 height 15
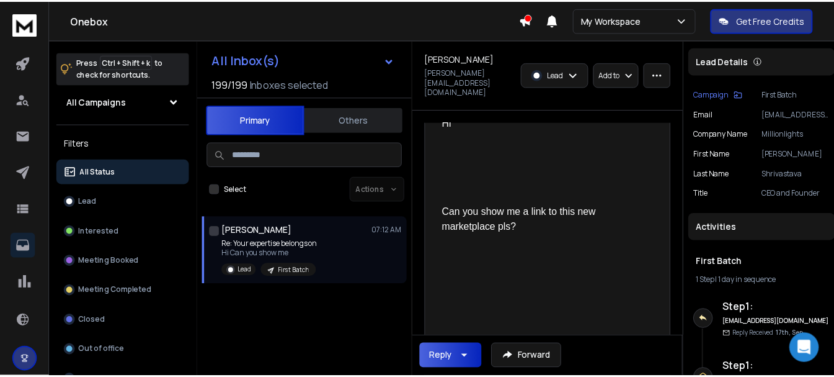
scroll to position [159, 0]
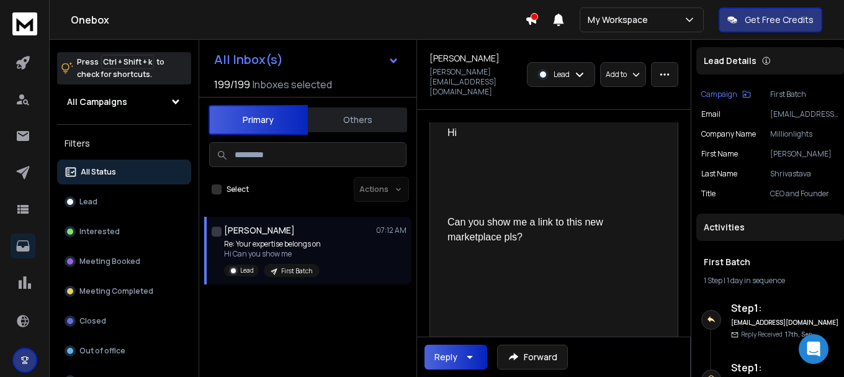
click at [574, 259] on div at bounding box center [548, 281] width 203 height 45
click at [478, 215] on div "Can you show me a link to this new marketplace pls?" at bounding box center [548, 230] width 203 height 30
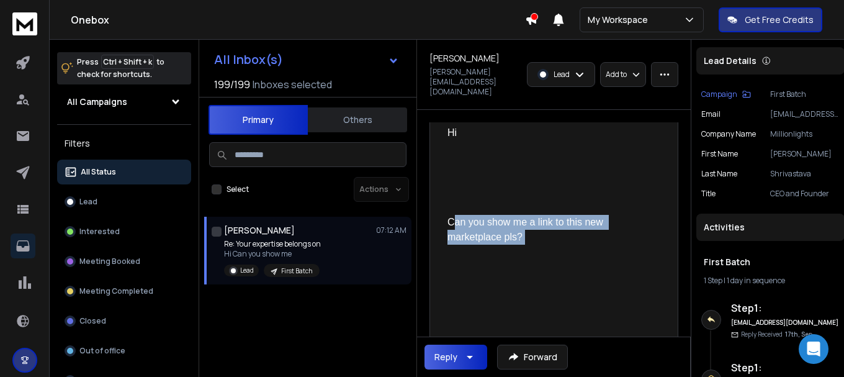
click at [478, 215] on div "Can you show me a link to this new marketplace pls?" at bounding box center [548, 230] width 203 height 30
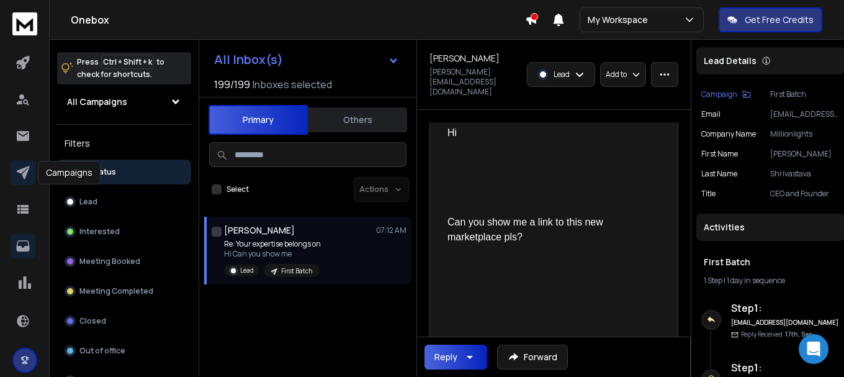
click at [34, 171] on body "Get only verified leads with our AI-powered Lead Finder, starting at $22/mo Try…" at bounding box center [422, 188] width 844 height 377
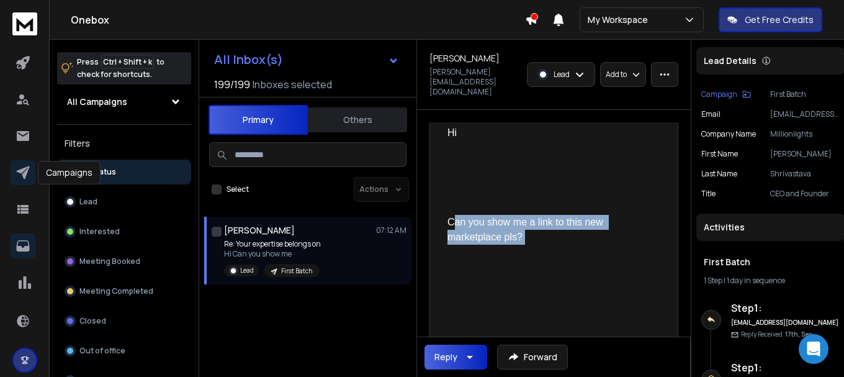
click at [16, 168] on icon at bounding box center [23, 172] width 15 height 15
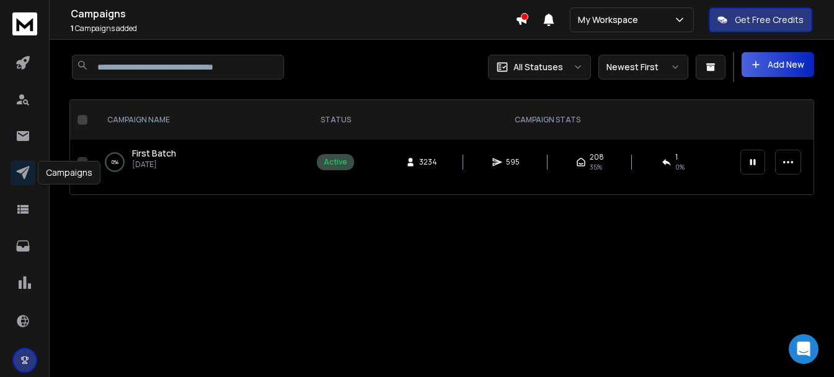
click at [482, 278] on div "Campaigns 1 Campaigns Added All Statuses Newest First Add New CAMPAIGN NAME STA…" at bounding box center [441, 240] width 745 height 377
click at [427, 262] on div "Campaigns 1 Campaigns Added All Statuses Newest First Add New CAMPAIGN NAME STA…" at bounding box center [441, 240] width 745 height 377
click at [397, 243] on div "Campaigns 1 Campaigns Added All Statuses Newest First Add New CAMPAIGN NAME STA…" at bounding box center [441, 240] width 745 height 377
click at [406, 278] on div "Campaigns 1 Campaigns Added All Statuses Newest First Add New CAMPAIGN NAME STA…" at bounding box center [441, 240] width 745 height 377
